Goal: Check status

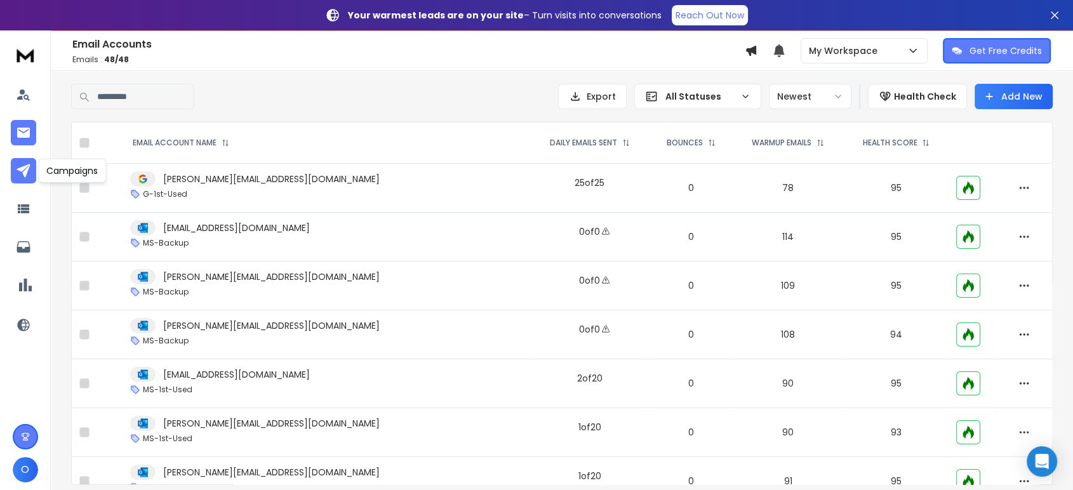
click at [30, 168] on link at bounding box center [23, 170] width 25 height 25
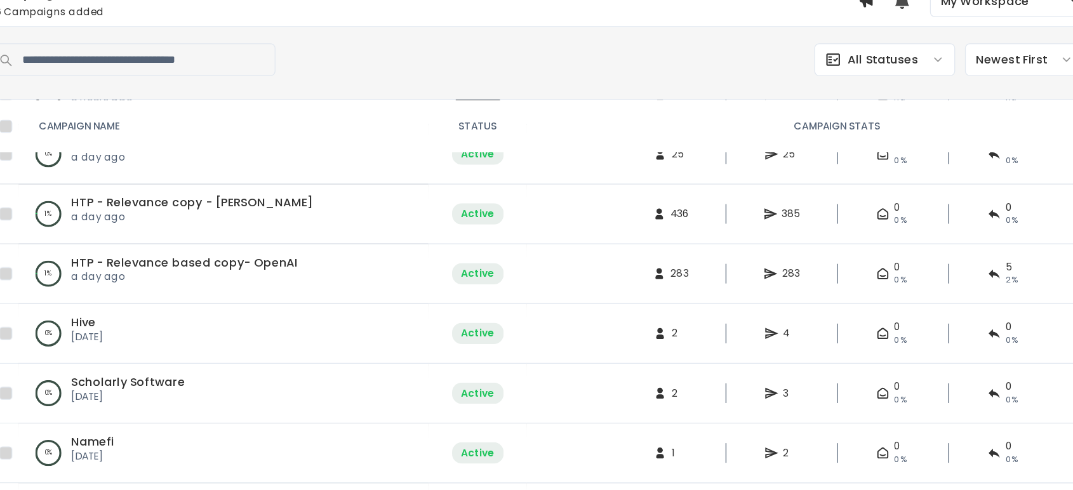
scroll to position [114, 0]
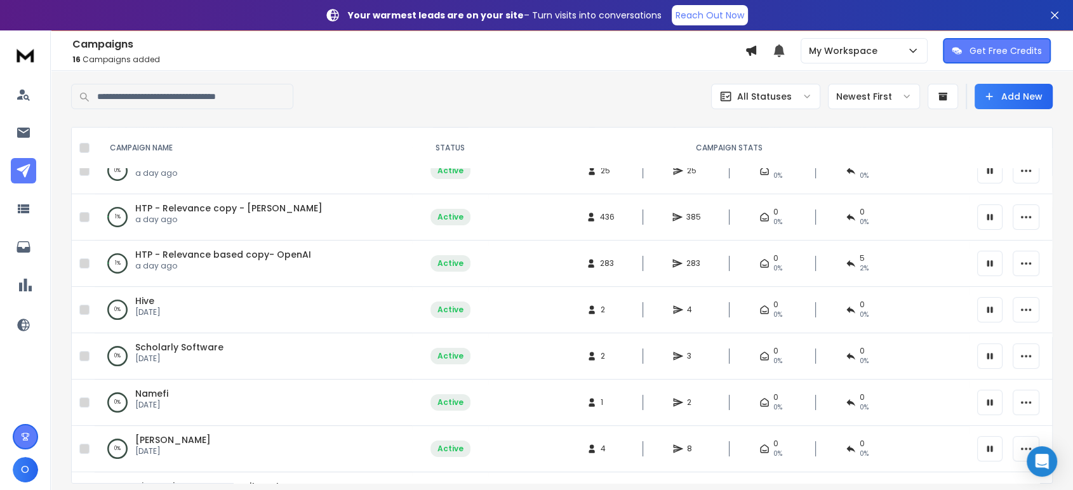
click at [355, 224] on div "1 % HTP - Relevance copy - [PERSON_NAME] a day ago" at bounding box center [253, 217] width 292 height 30
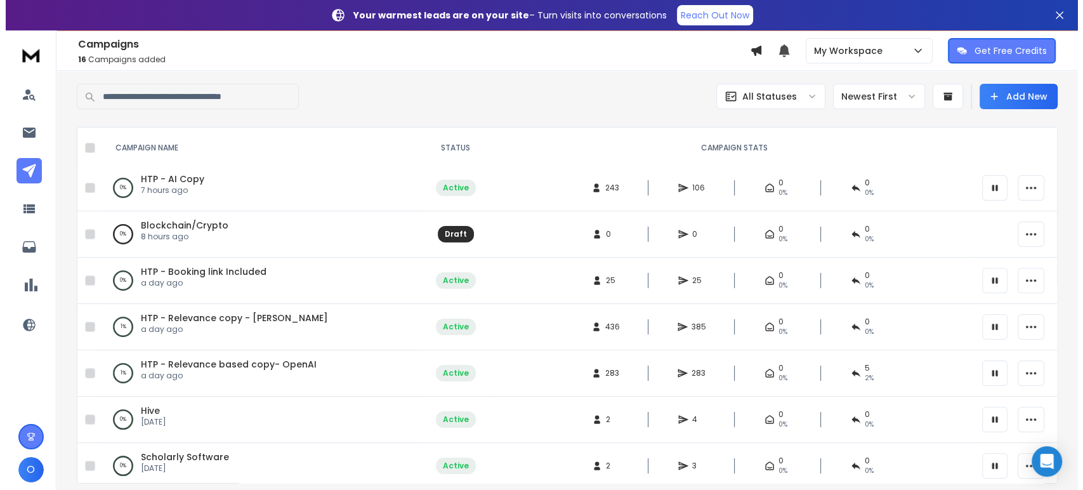
scroll to position [0, 0]
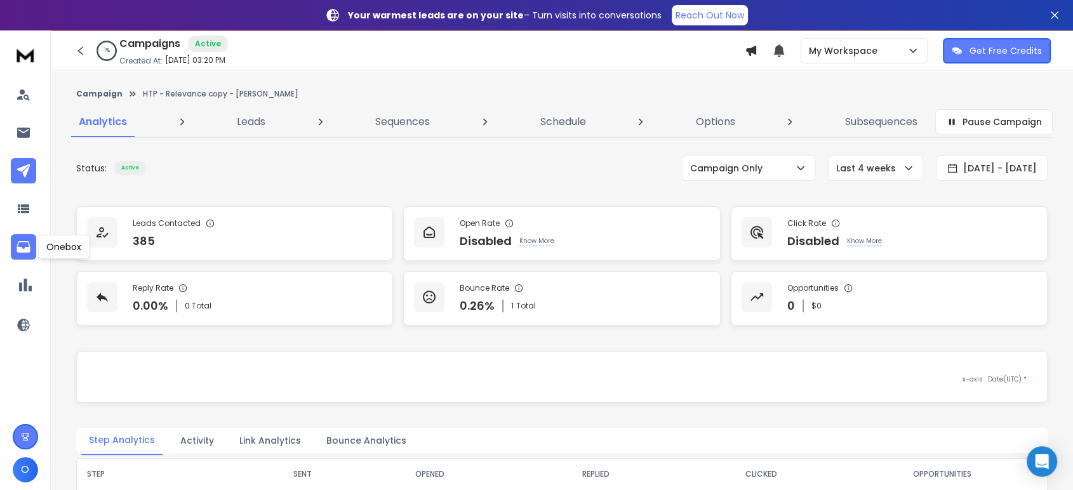
click at [25, 256] on link at bounding box center [23, 246] width 25 height 25
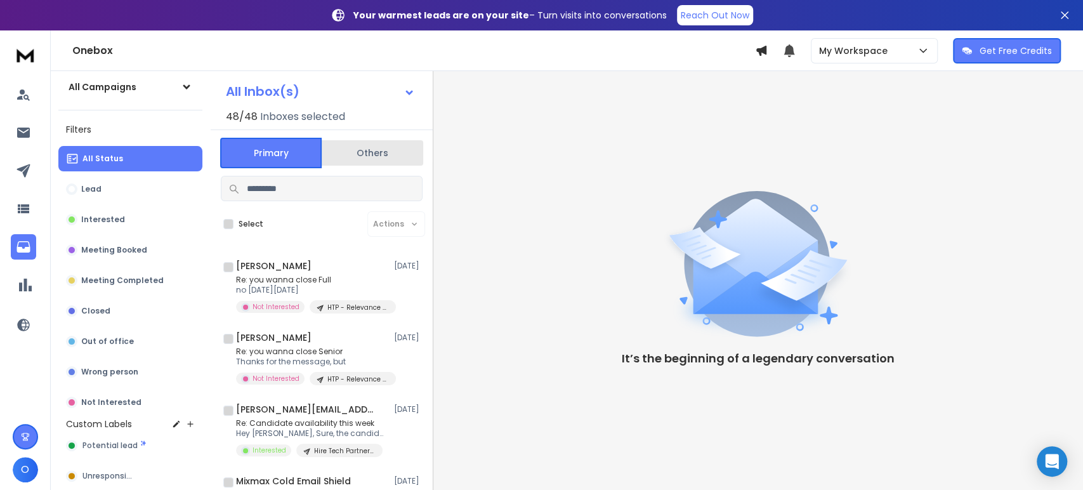
scroll to position [56, 0]
